Goal: Check status: Check status

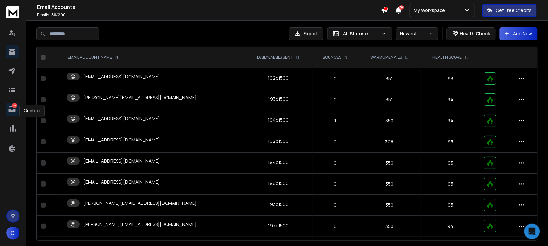
click at [17, 108] on link "29" at bounding box center [12, 109] width 13 height 13
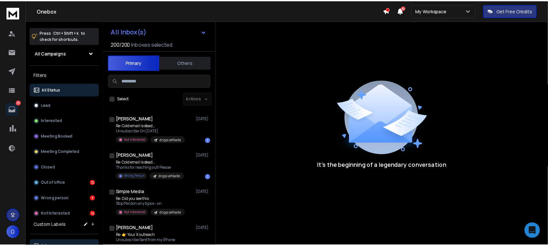
scroll to position [41, 0]
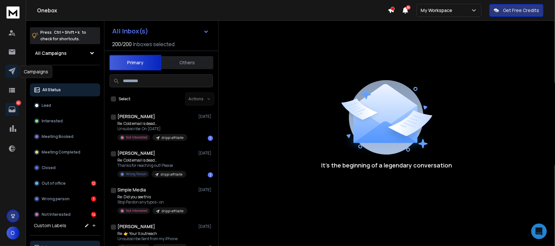
click at [13, 74] on icon at bounding box center [12, 71] width 8 height 8
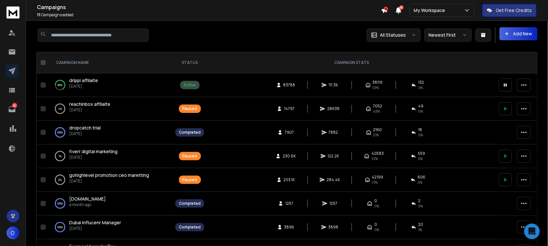
click at [88, 86] on p "[DATE]" at bounding box center [83, 86] width 29 height 5
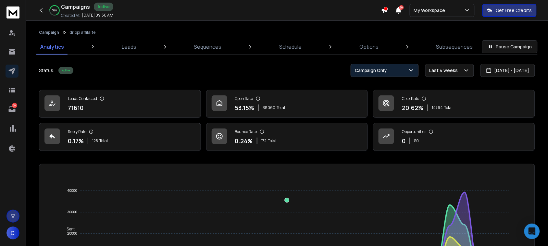
click at [386, 72] on div "Campaign Only" at bounding box center [385, 70] width 60 height 6
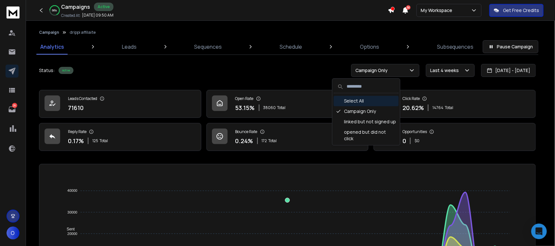
click at [361, 104] on div "Select All" at bounding box center [365, 101] width 65 height 10
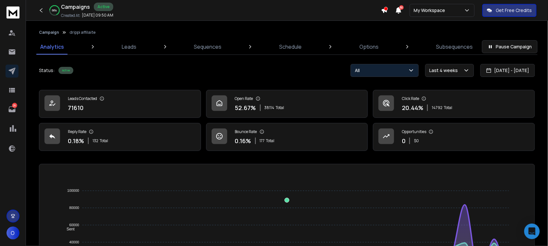
click at [368, 69] on div "All" at bounding box center [385, 70] width 60 height 6
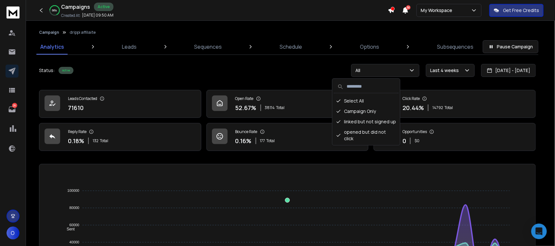
click at [548, 129] on html "Your warmest leads are on your site – Turn visits into conversations Reach Out …" at bounding box center [277, 123] width 555 height 246
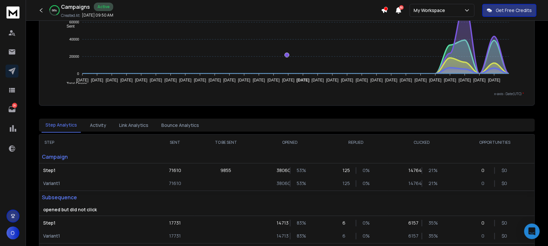
scroll to position [308, 0]
